Goal: Task Accomplishment & Management: Use online tool/utility

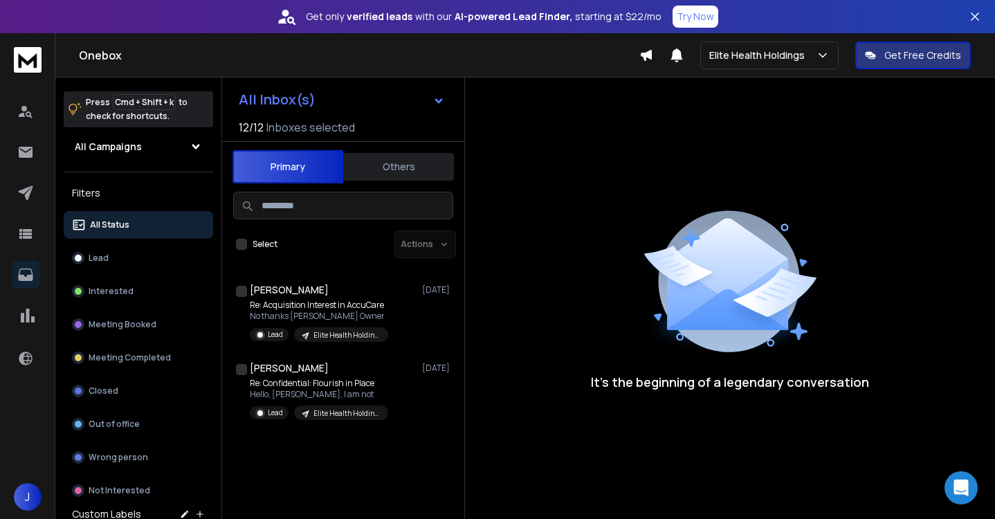
click at [29, 59] on img at bounding box center [28, 60] width 28 height 26
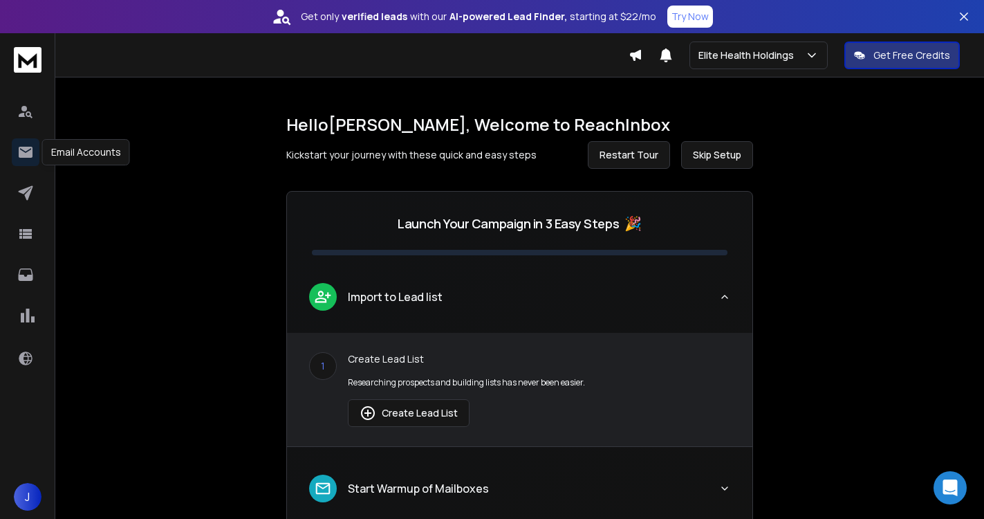
click at [33, 157] on icon at bounding box center [25, 152] width 17 height 17
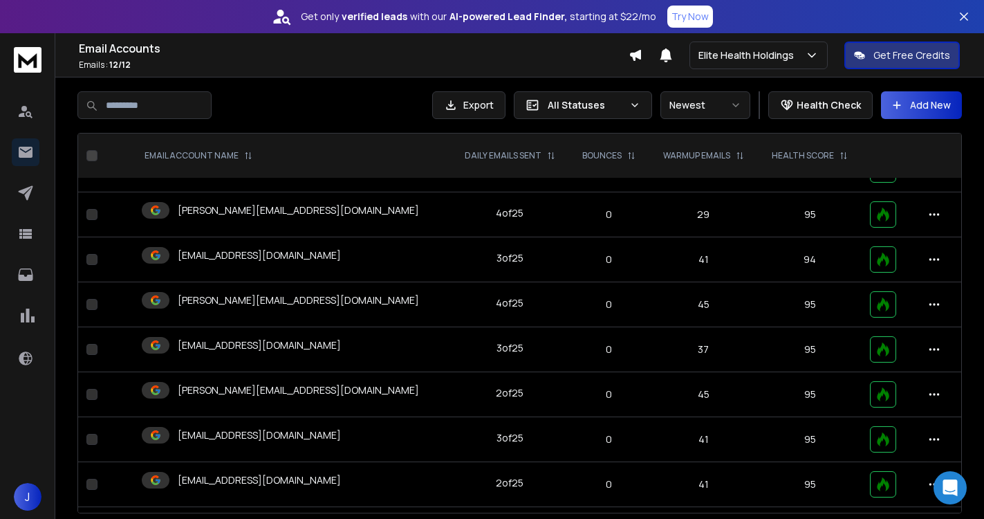
scroll to position [216, 0]
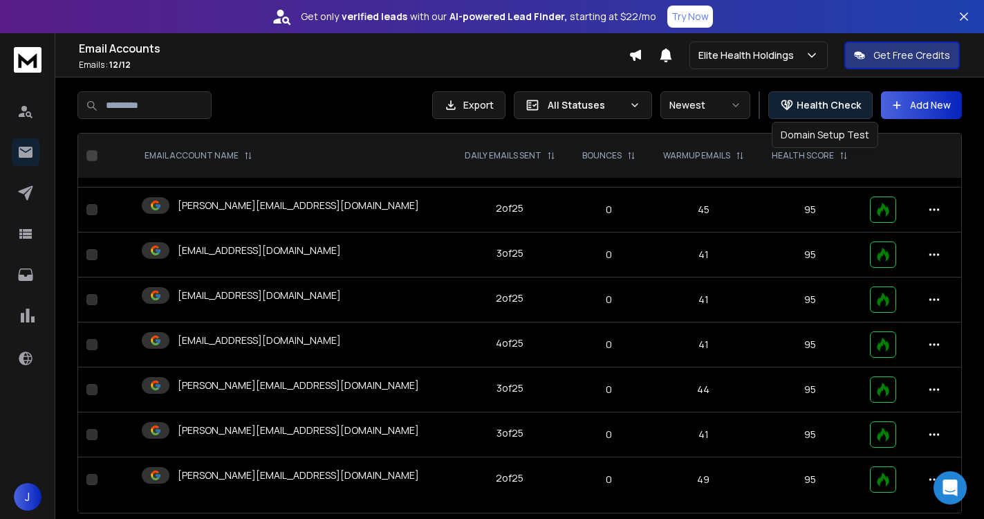
click at [813, 113] on button "Health Check" at bounding box center [820, 105] width 104 height 28
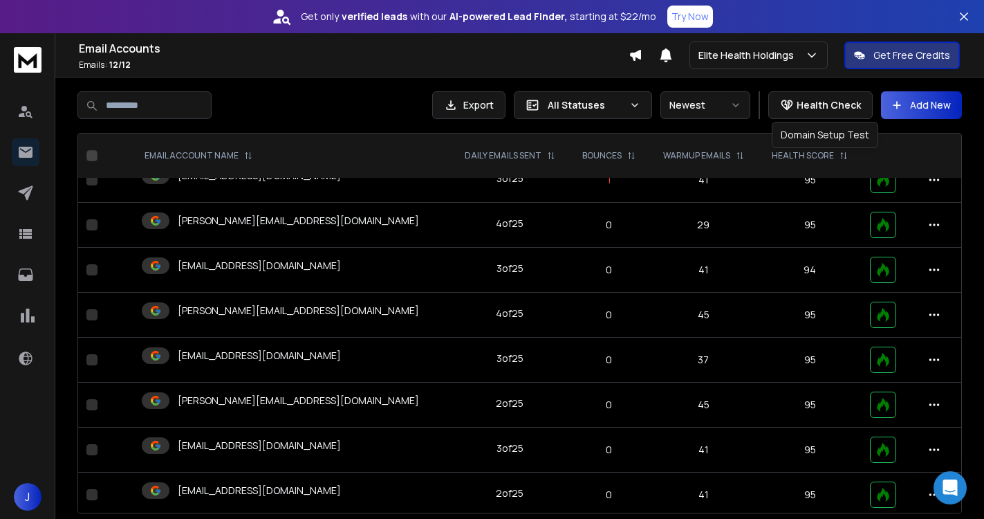
scroll to position [0, 0]
